Goal: Task Accomplishment & Management: Manage account settings

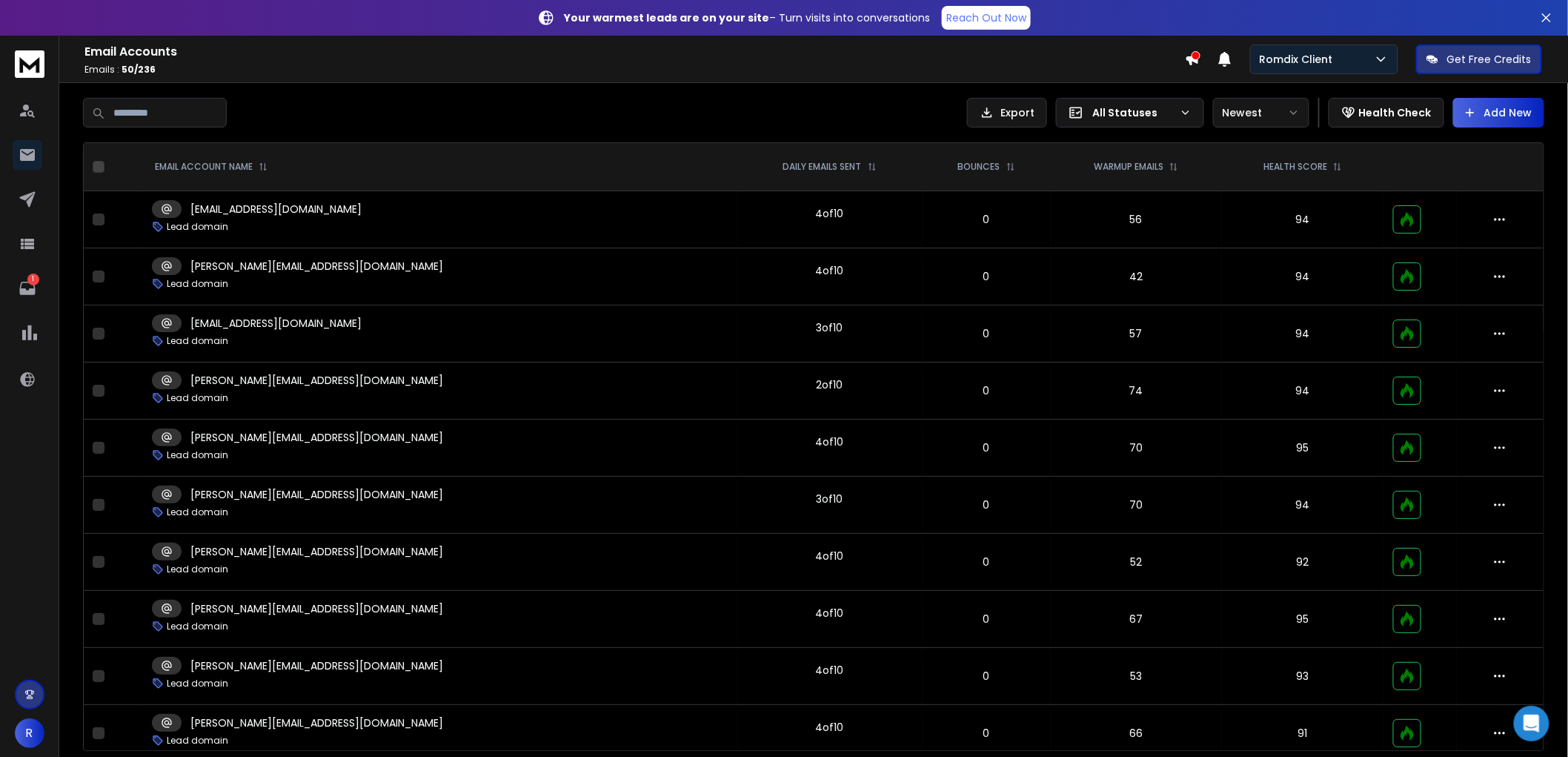
click at [1297, 63] on p "Romdix Client" at bounding box center [1299, 59] width 79 height 15
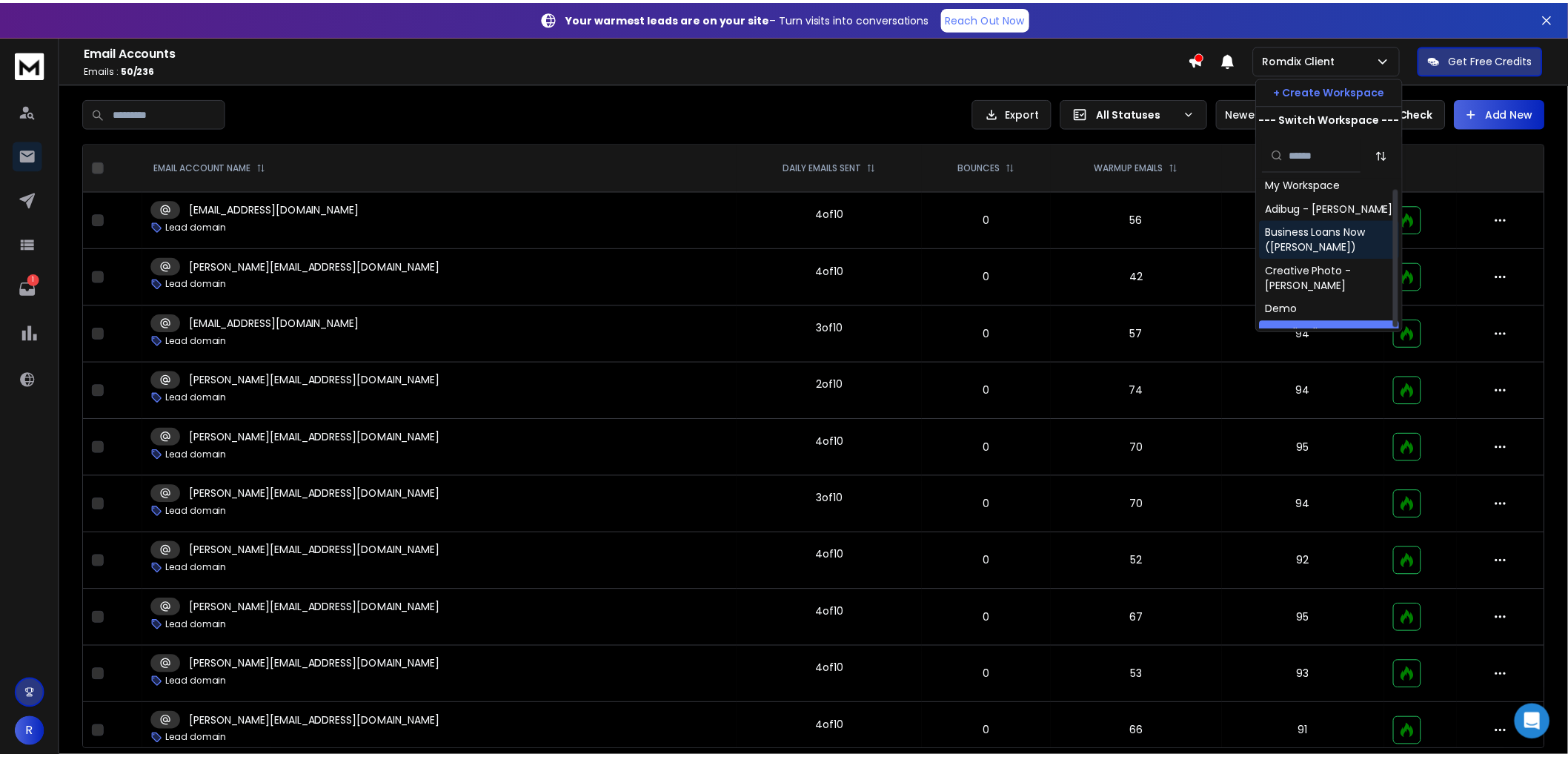
scroll to position [9, 0]
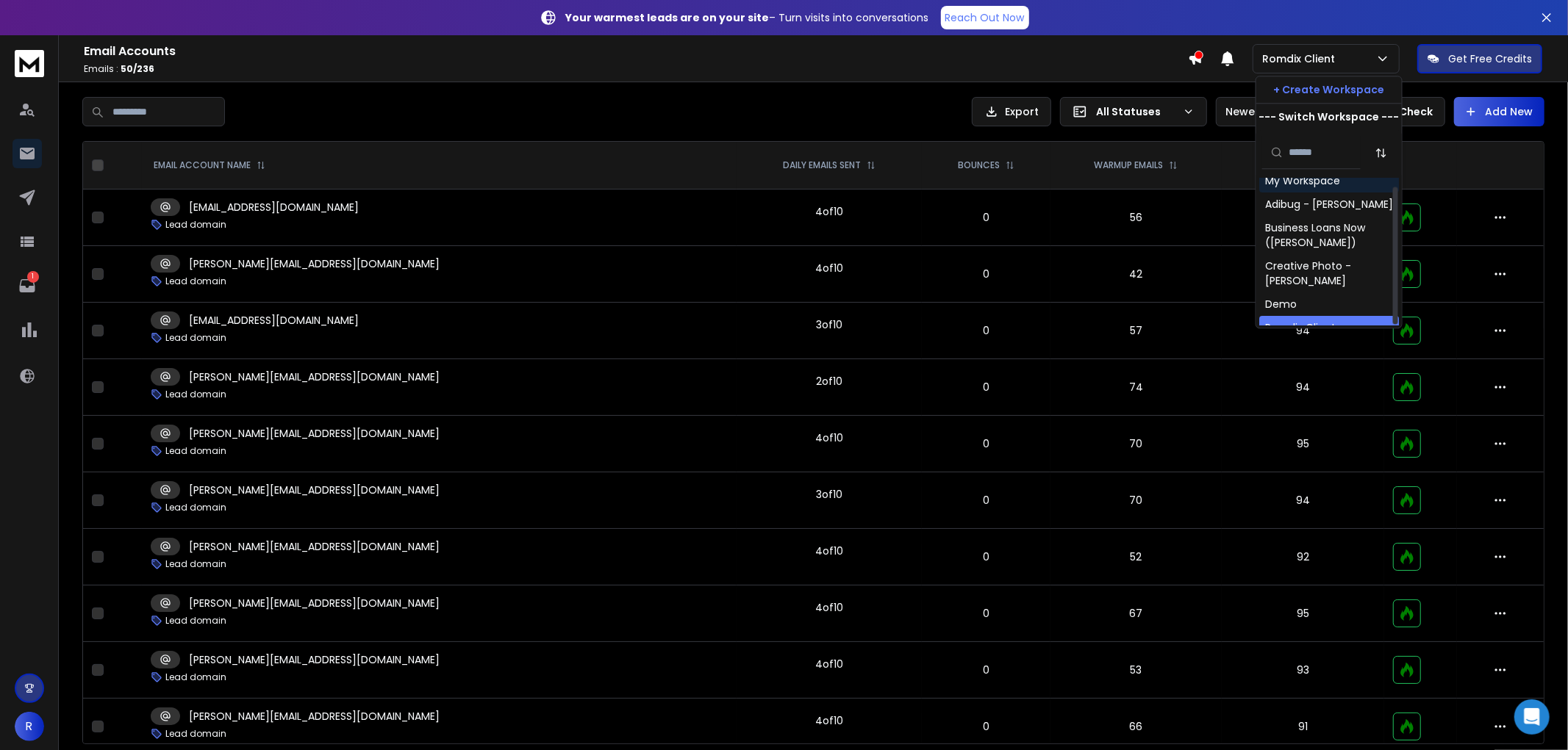
click at [1314, 182] on div "My Workspace" at bounding box center [1303, 181] width 75 height 15
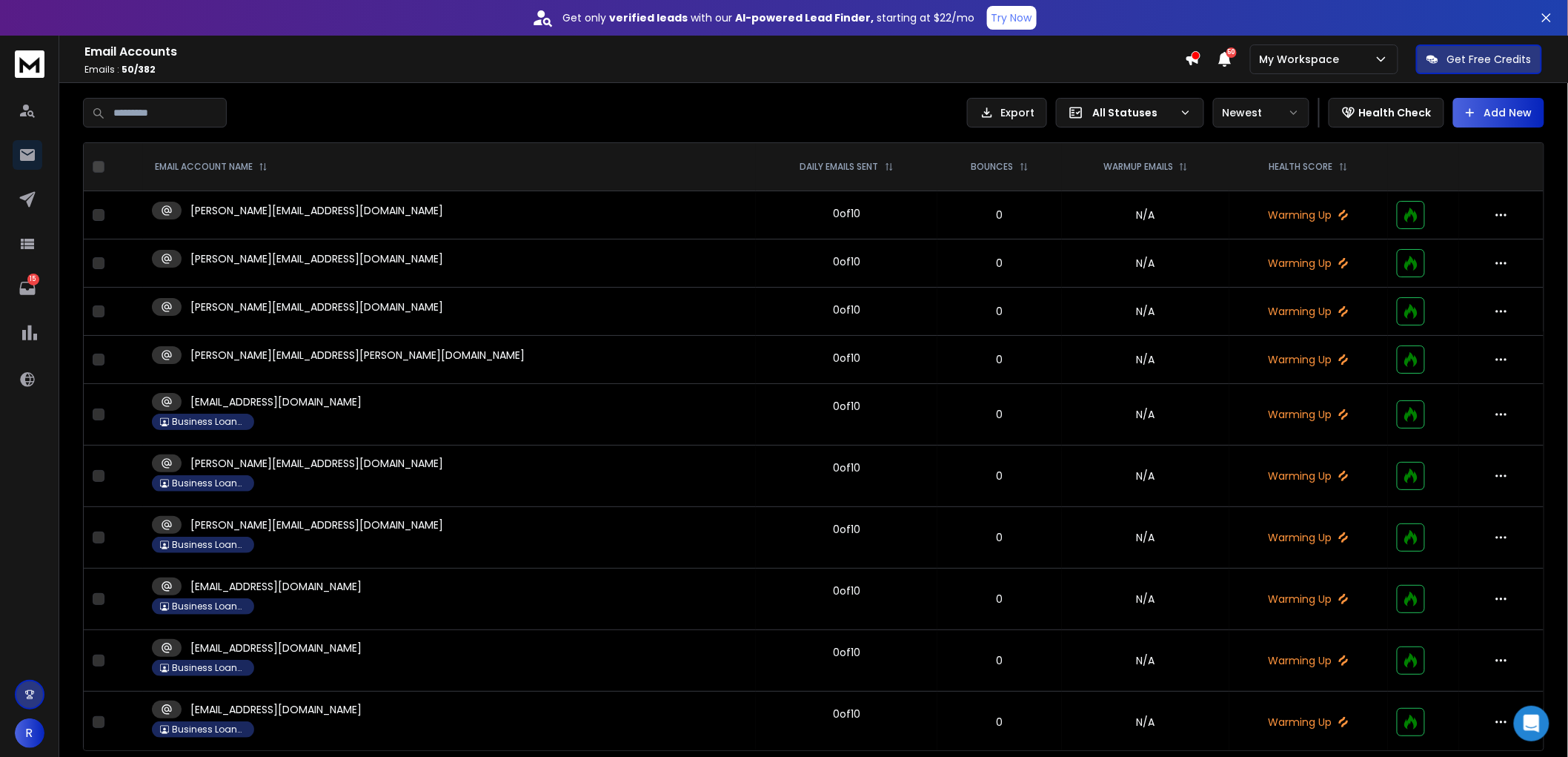
click at [174, 115] on input at bounding box center [155, 112] width 144 height 30
type input "****"
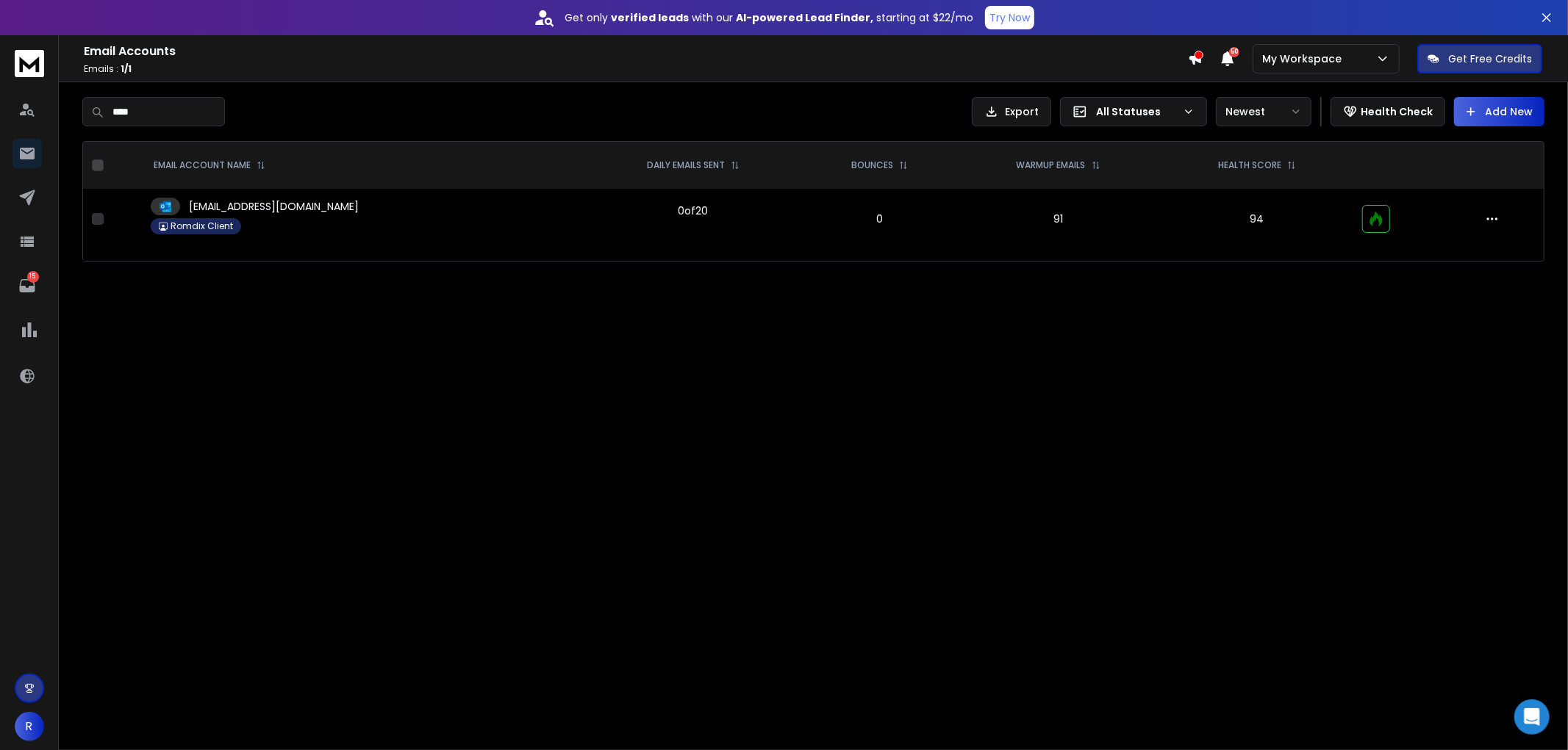
click at [1487, 220] on icon at bounding box center [1493, 219] width 13 height 13
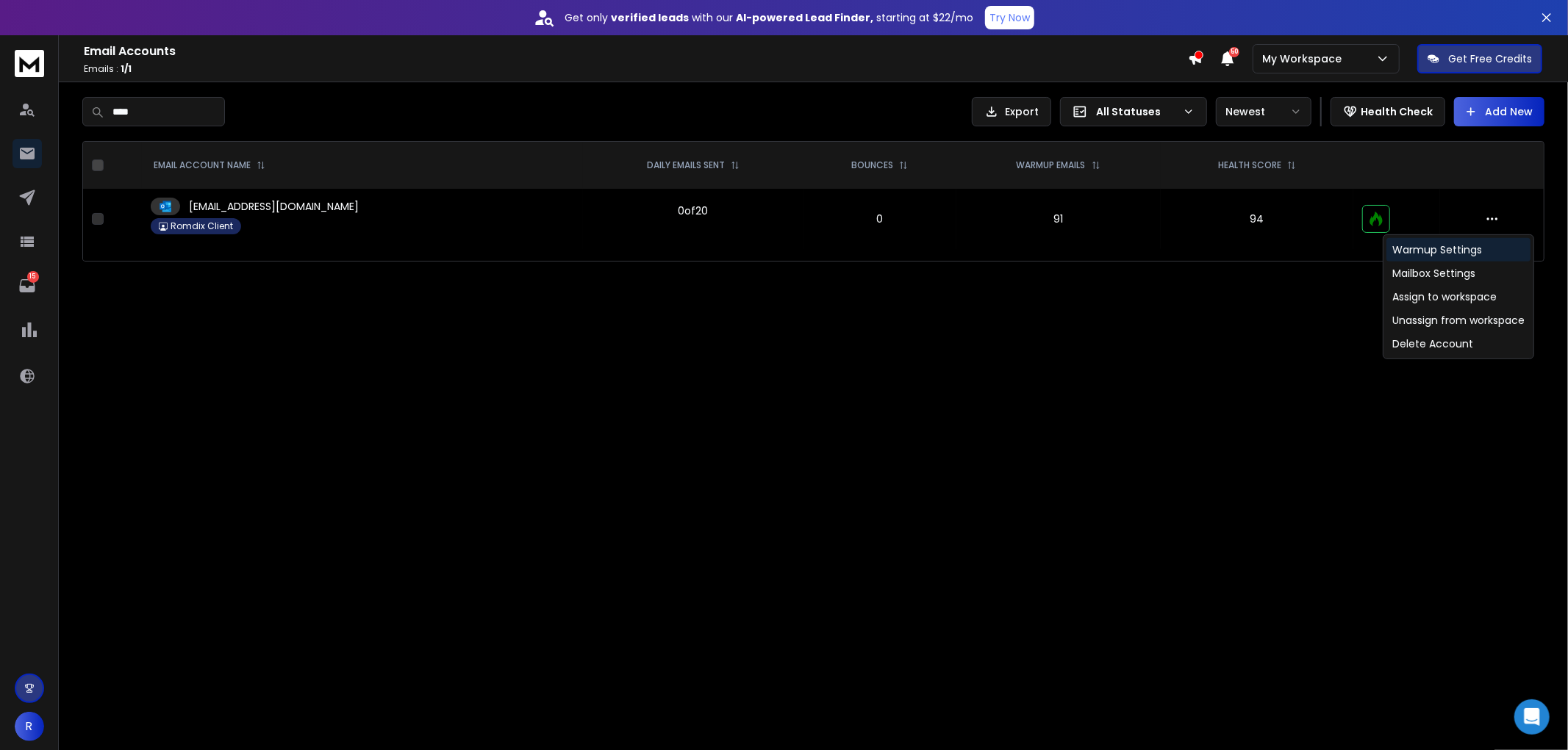
click at [1452, 253] on div "Warmup Settings" at bounding box center [1458, 249] width 144 height 23
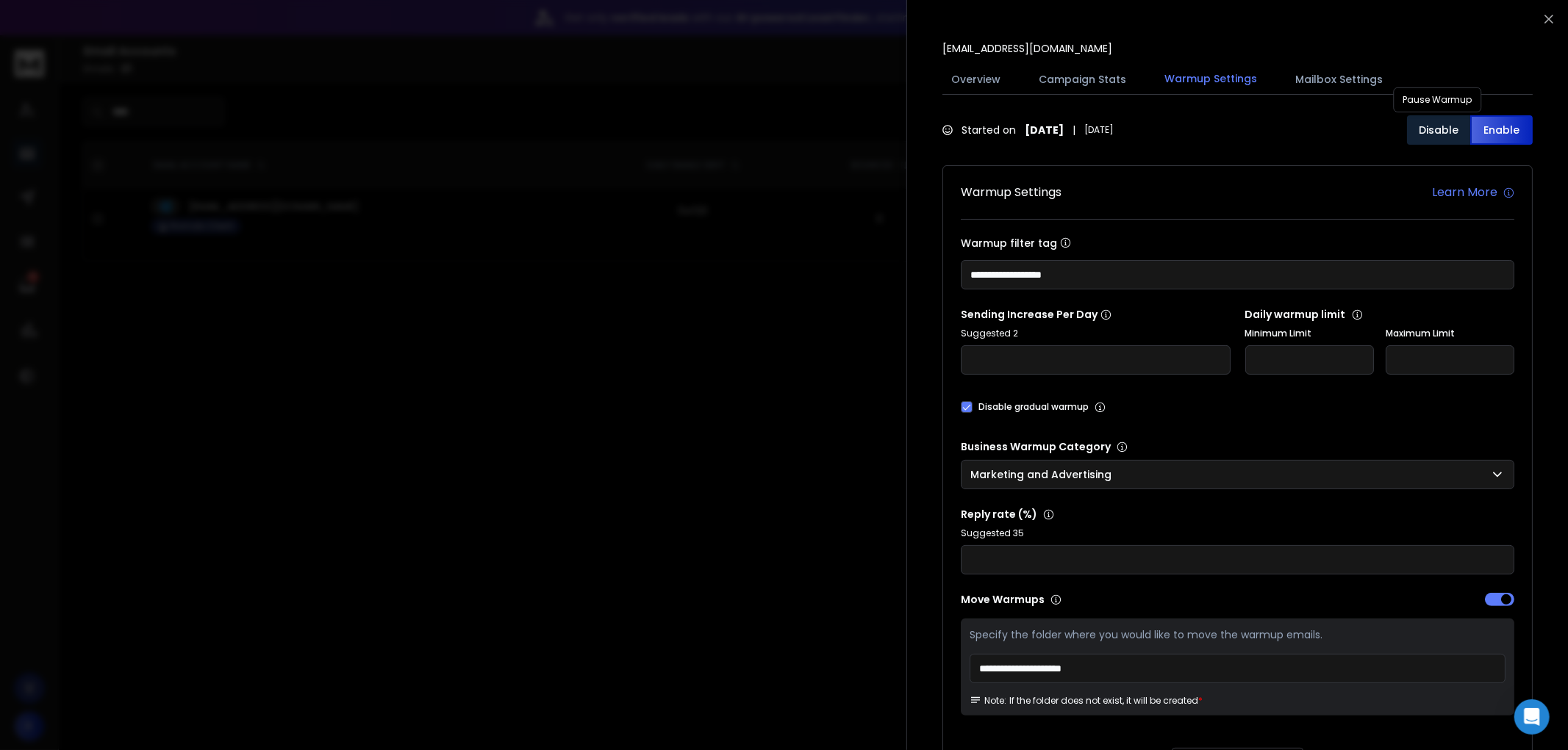
click at [1431, 134] on button "Disable" at bounding box center [1438, 130] width 63 height 29
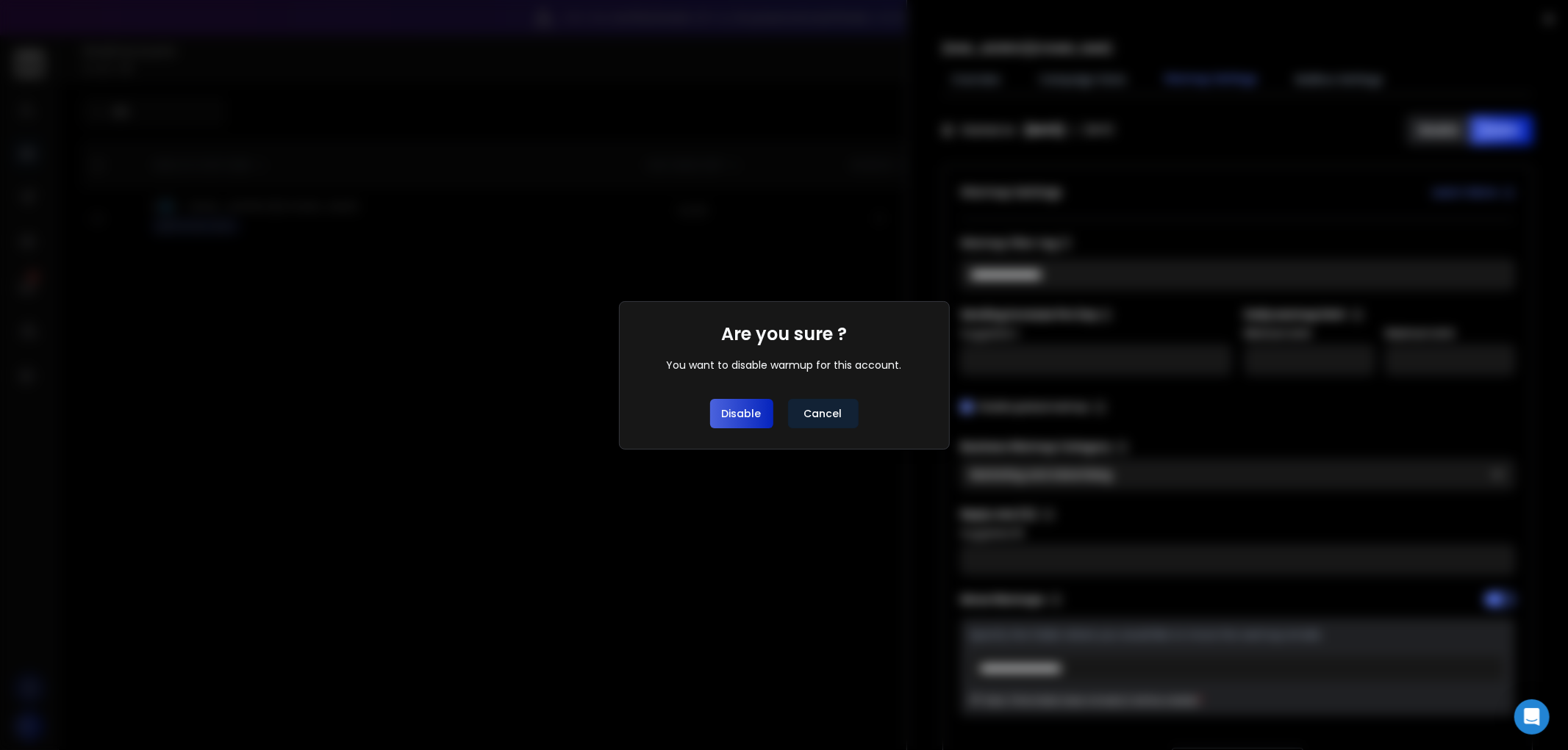
click at [730, 409] on button "Disable" at bounding box center [741, 414] width 63 height 29
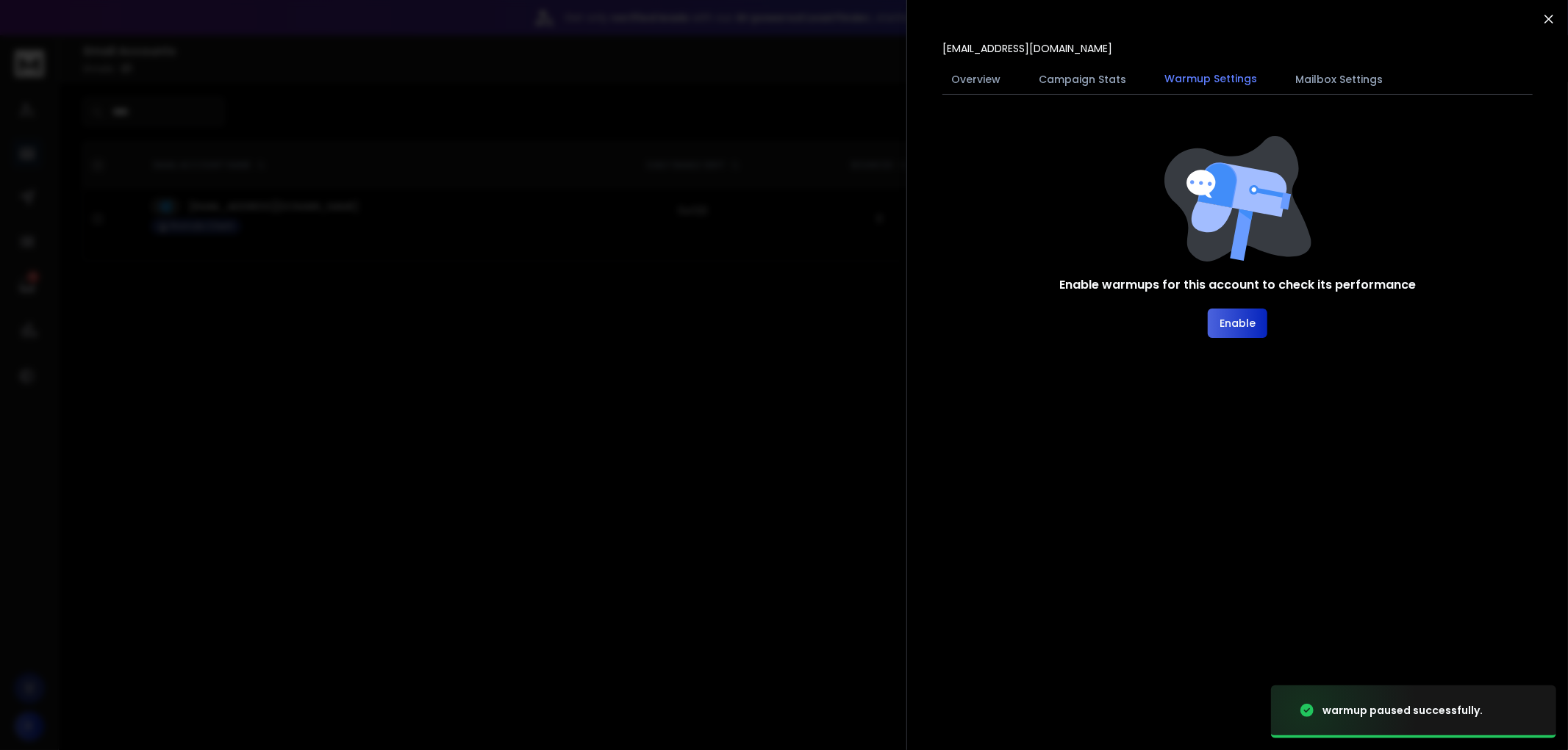
click at [1542, 19] on icon "button" at bounding box center [1550, 19] width 15 height 15
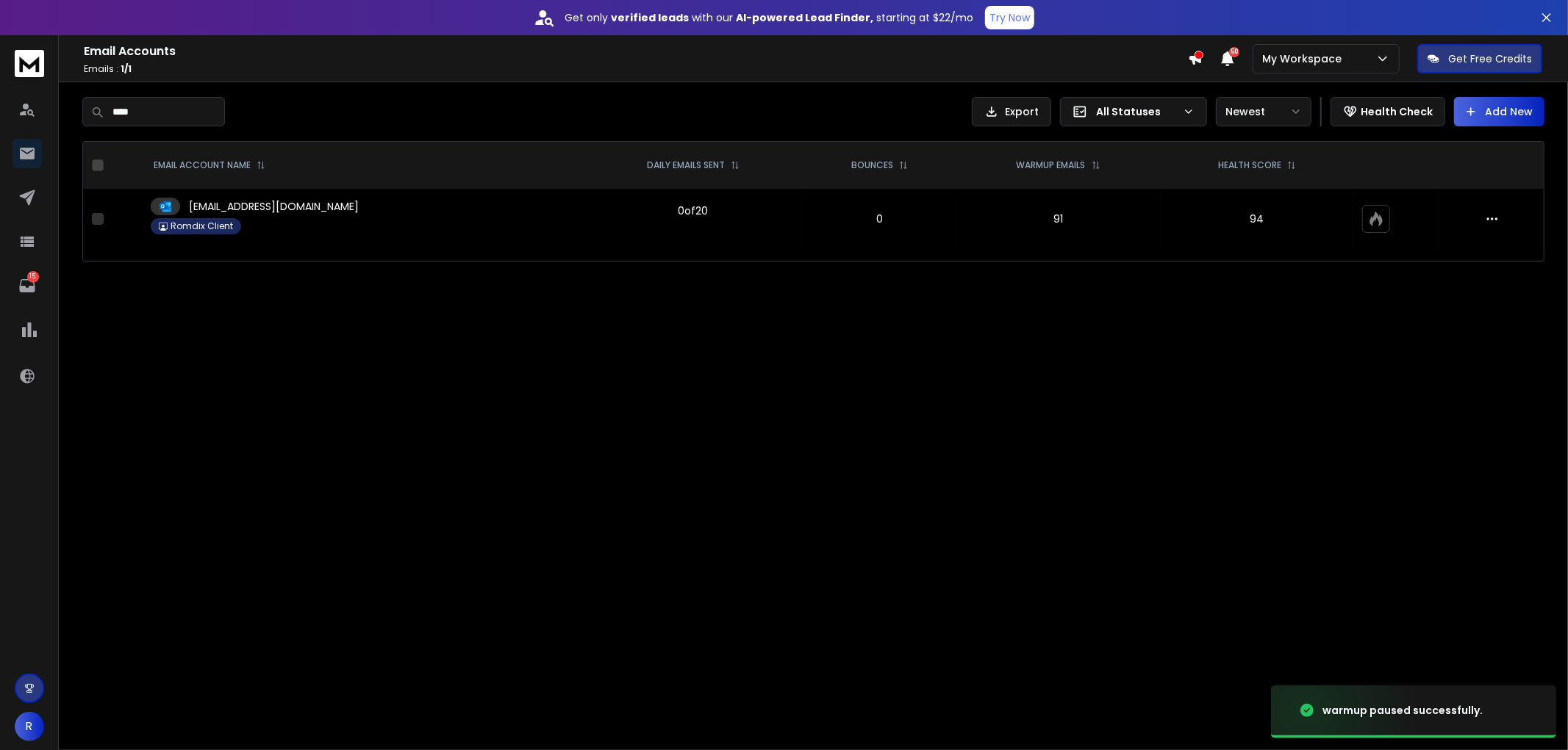
click at [1015, 438] on div "Get only verified leads with our AI-powered Lead Finder, starting at $22/mo Try…" at bounding box center [784, 375] width 1568 height 750
